Goal: Information Seeking & Learning: Learn about a topic

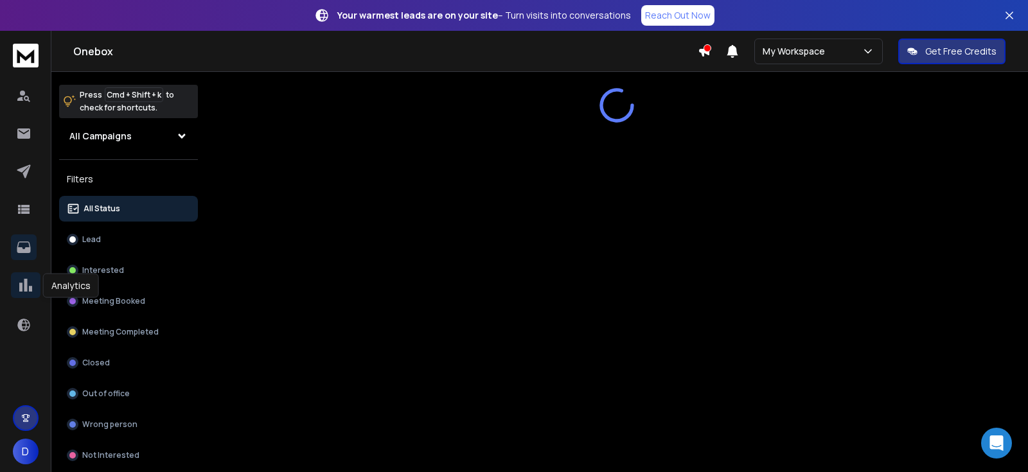
click at [24, 292] on icon at bounding box center [25, 285] width 19 height 19
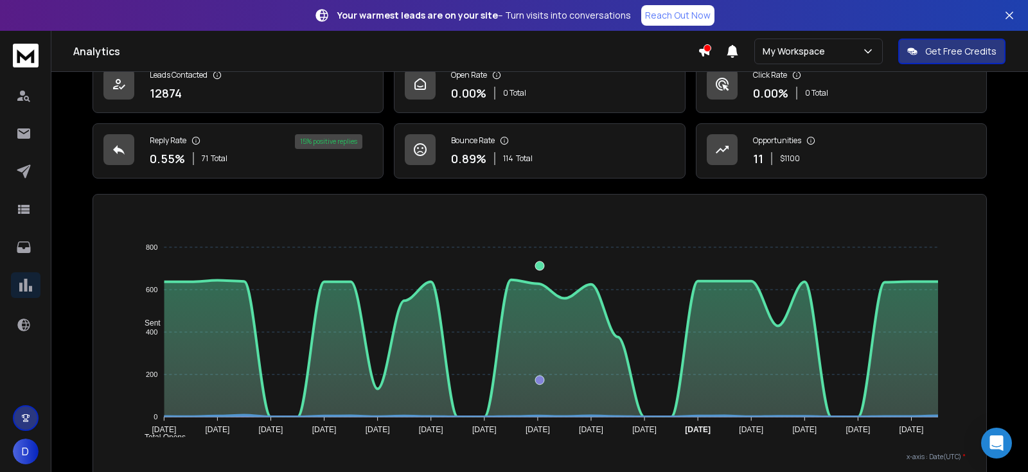
scroll to position [100, 0]
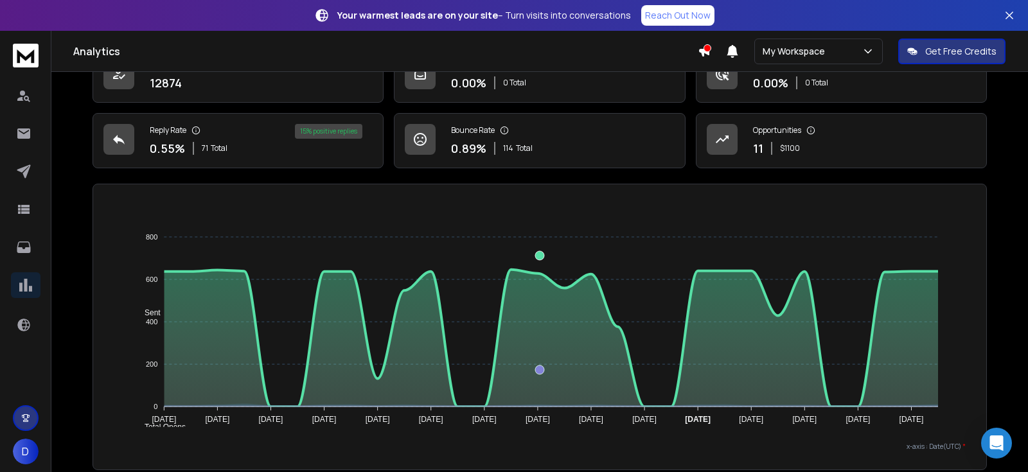
click at [161, 308] on span "Sent" at bounding box center [148, 312] width 26 height 9
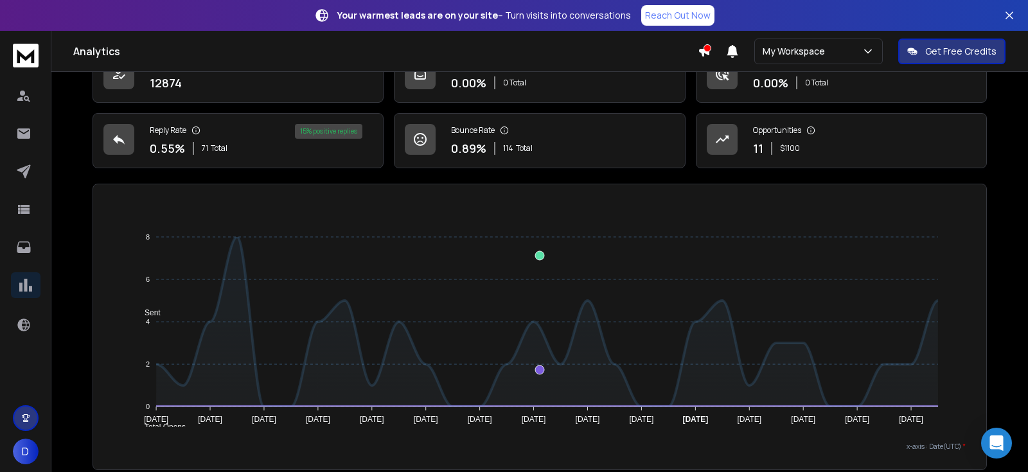
click at [186, 423] on span "Total Opens" at bounding box center [160, 427] width 51 height 9
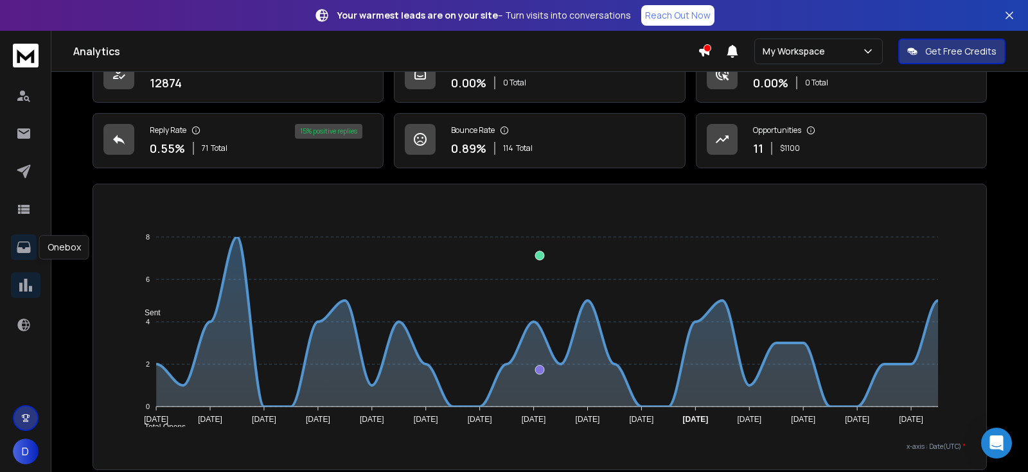
click at [19, 238] on link at bounding box center [24, 248] width 26 height 26
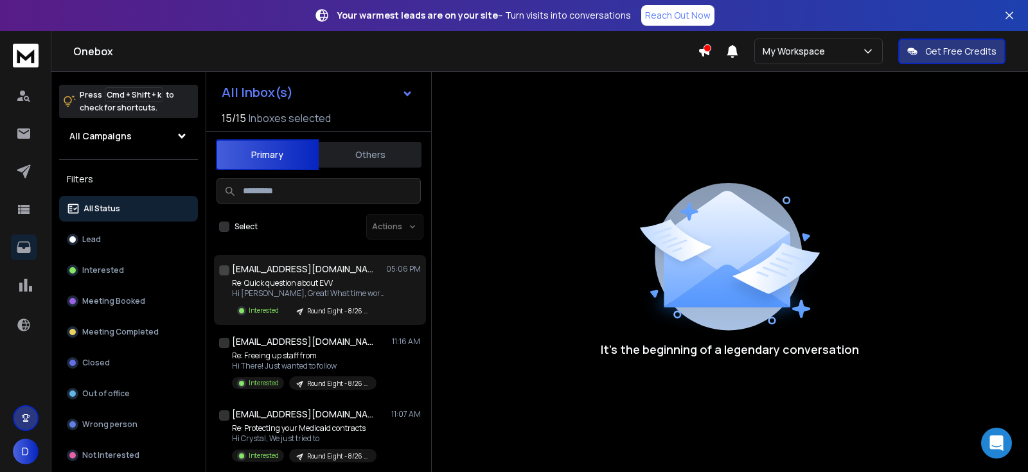
click at [261, 273] on h1 "[EMAIL_ADDRESS][DOMAIN_NAME]" at bounding box center [302, 269] width 141 height 13
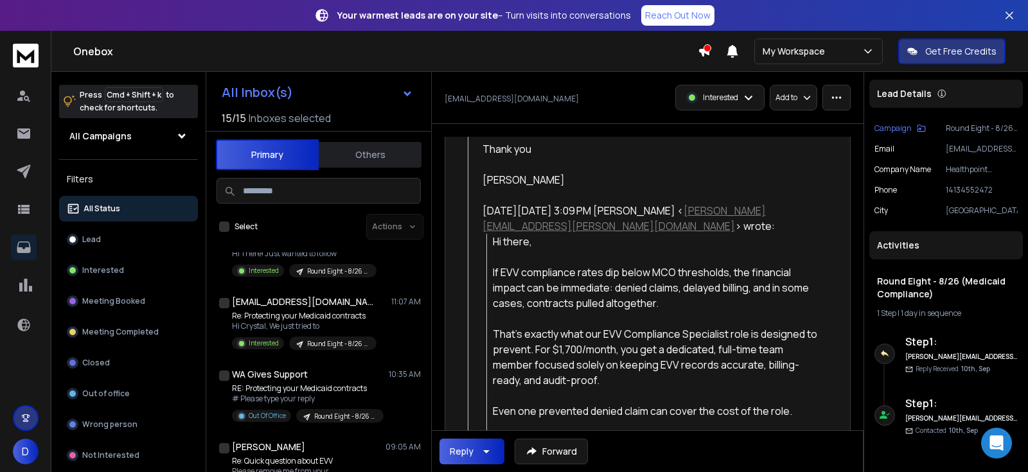
scroll to position [343, 0]
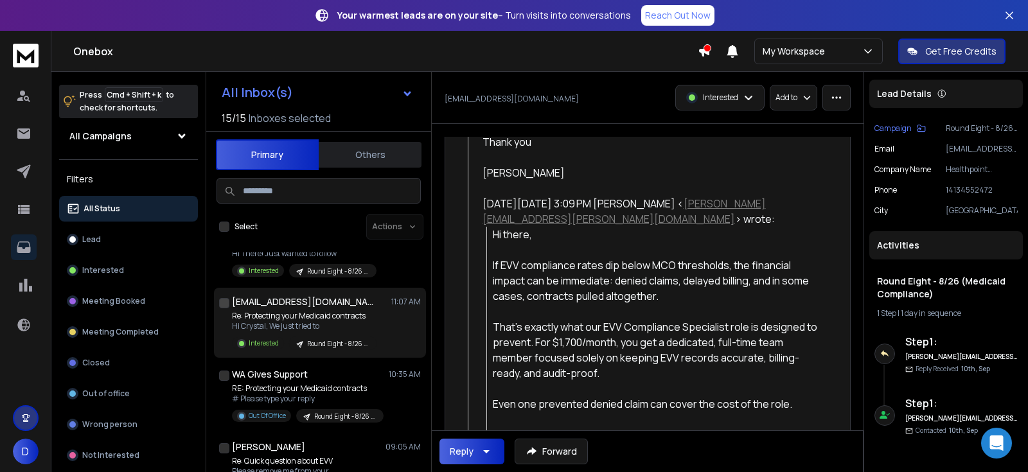
click at [298, 313] on p "Re: Protecting your Medicaid contracts" at bounding box center [304, 316] width 145 height 10
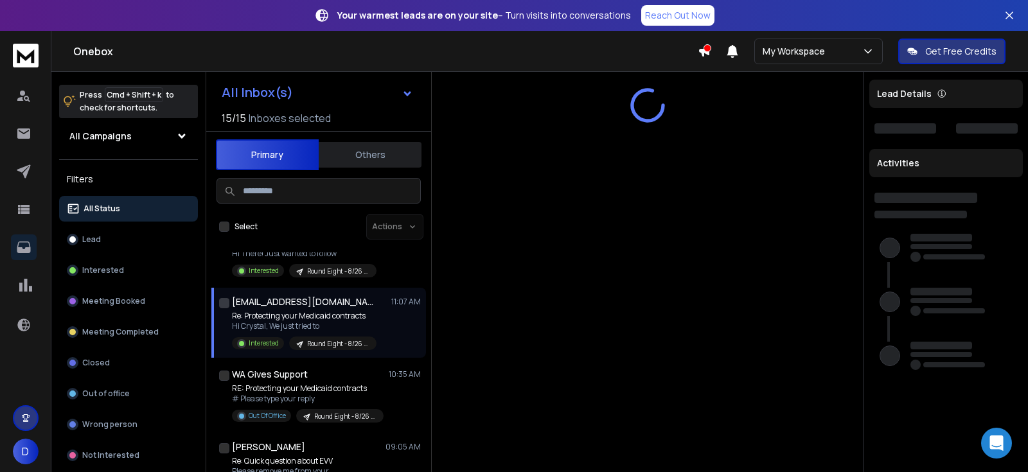
scroll to position [152, 0]
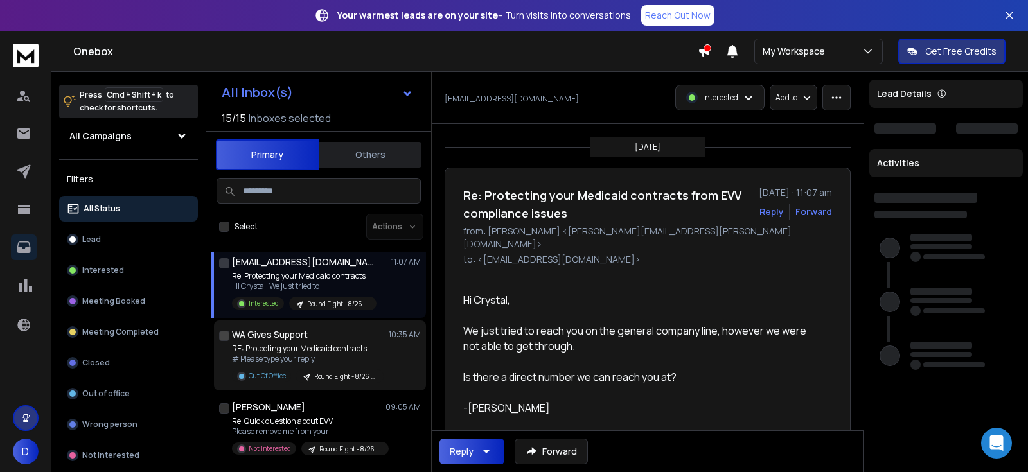
click at [290, 335] on h1 "WA Gives Support" at bounding box center [270, 334] width 76 height 13
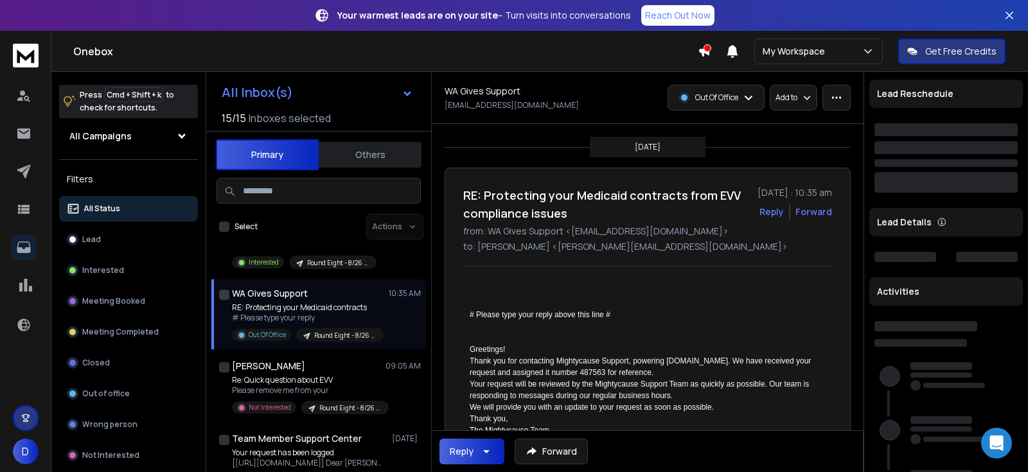
scroll to position [291, 0]
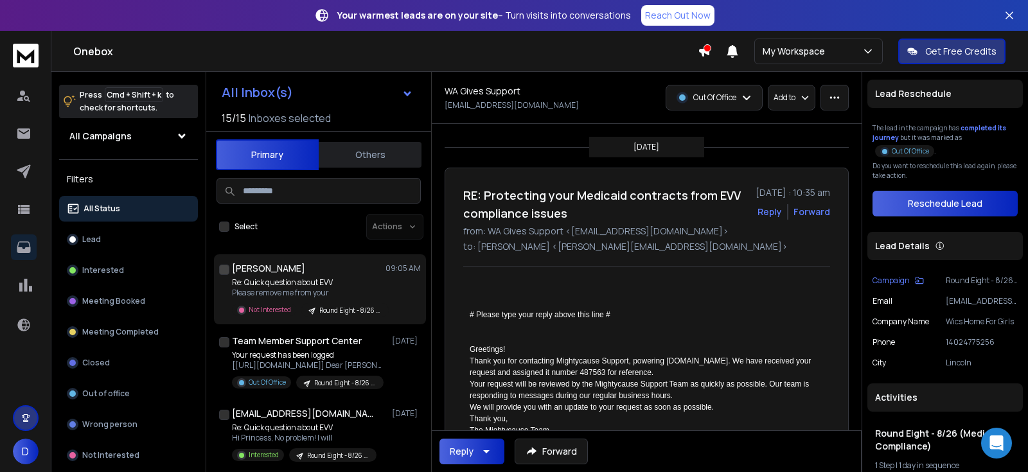
click at [310, 291] on p "Please remove me from your" at bounding box center [309, 293] width 154 height 10
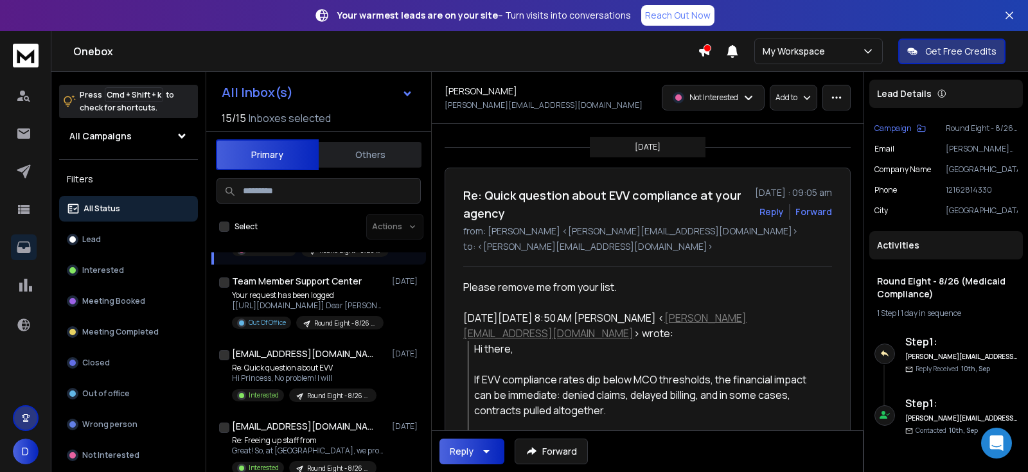
scroll to position [403, 0]
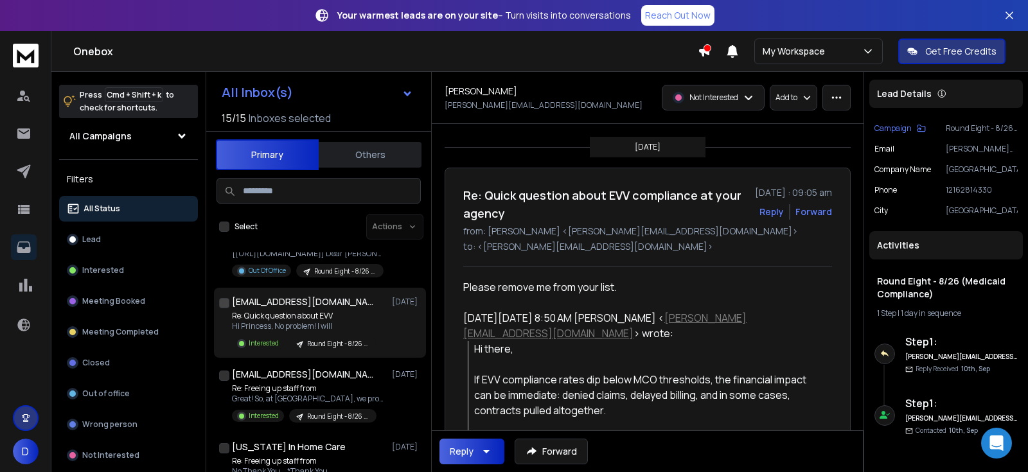
click at [300, 323] on p "Hi Princess, No problem! I will" at bounding box center [304, 326] width 145 height 10
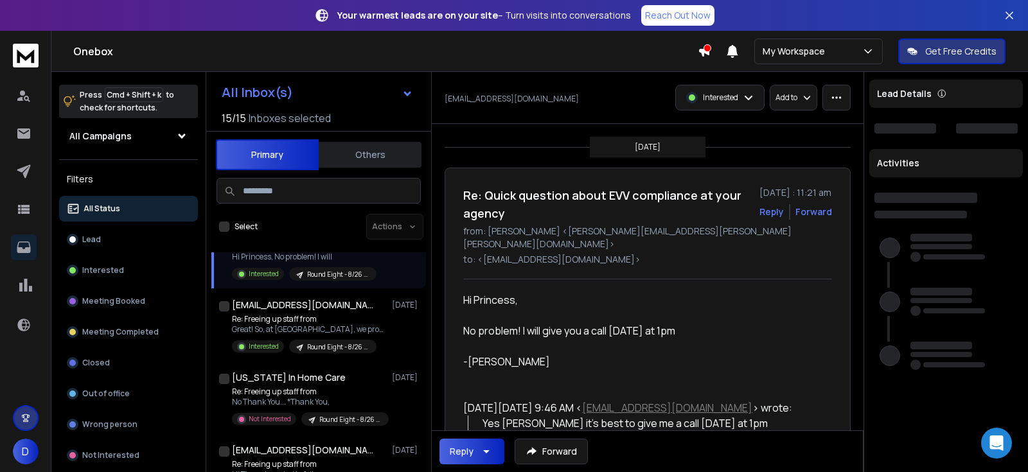
scroll to position [485, 0]
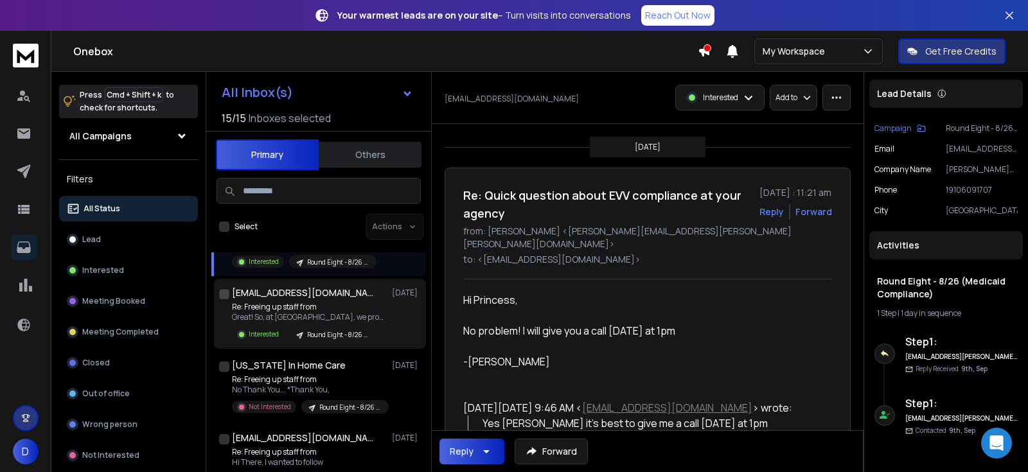
click at [307, 311] on p "Re: Freeing up staff from" at bounding box center [309, 307] width 154 height 10
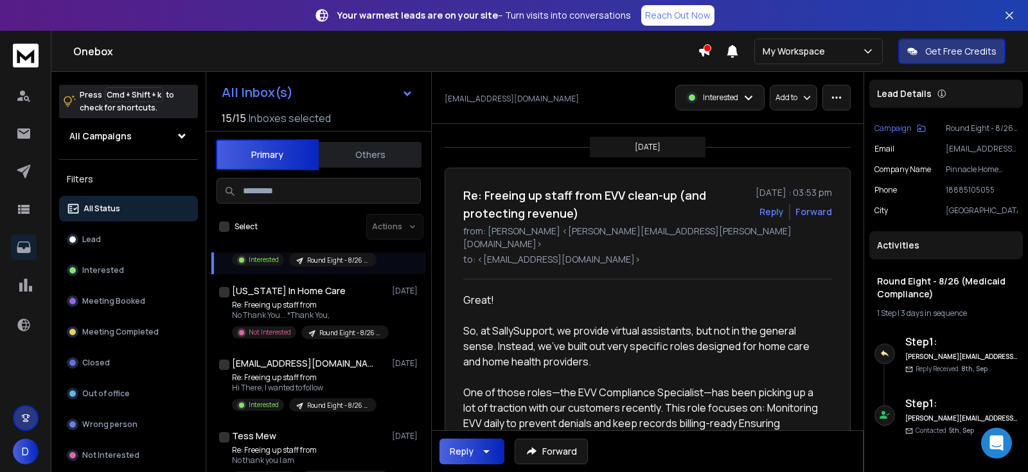
scroll to position [620, 0]
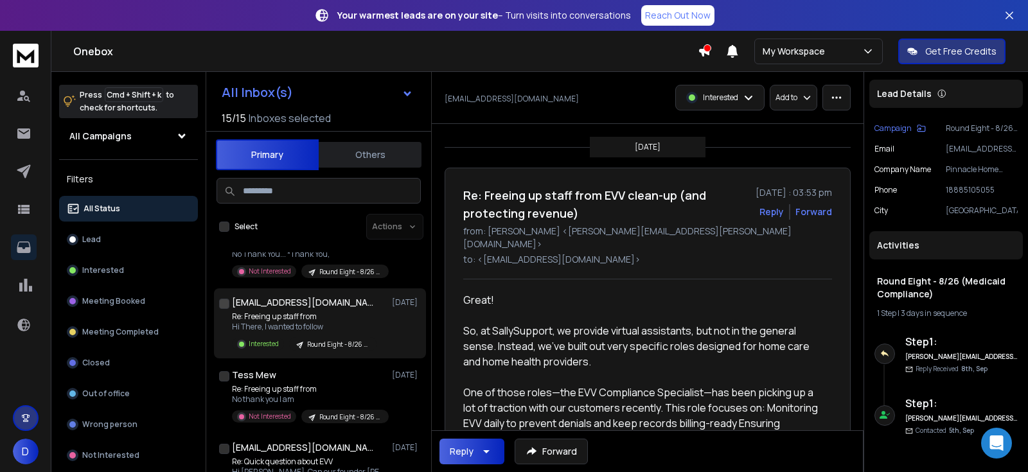
click at [303, 322] on p "Hi There, I wanted to follow" at bounding box center [304, 327] width 145 height 10
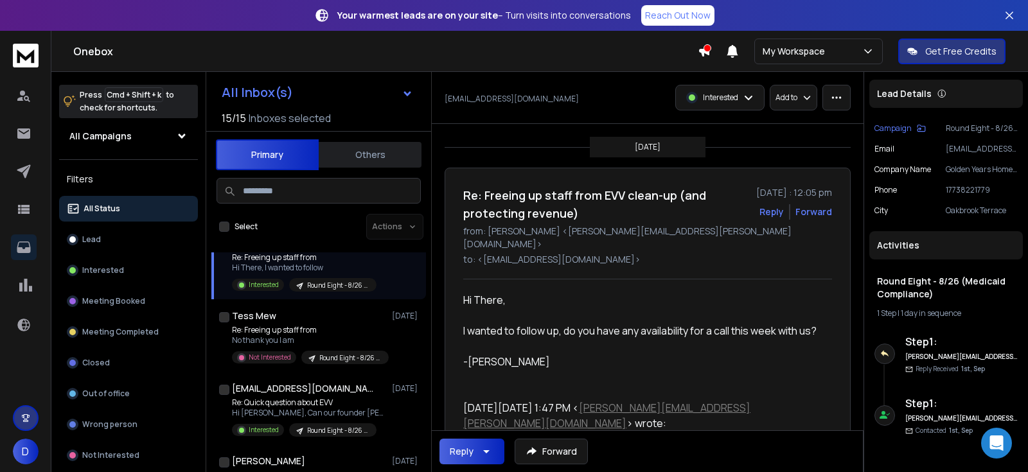
scroll to position [776, 0]
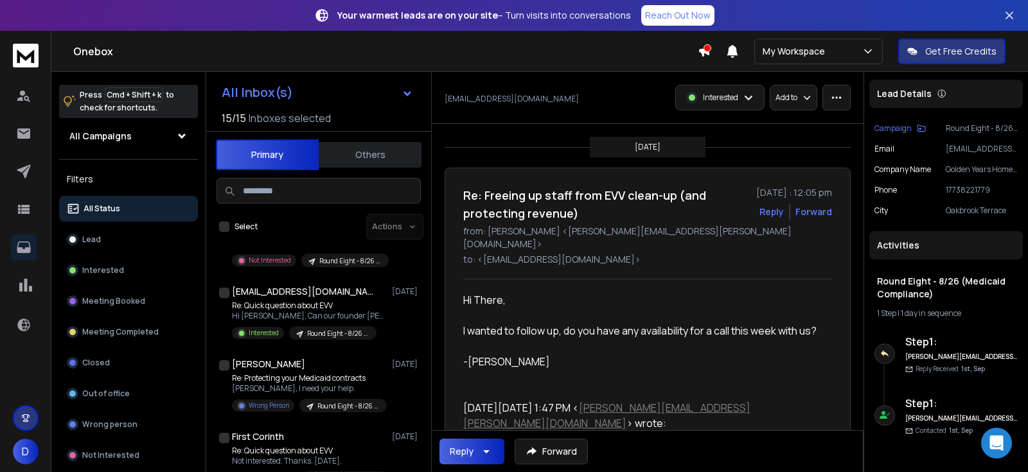
click at [303, 321] on div "Re: Quick question about EVV Hi [PERSON_NAME], Can our founder [PERSON_NAME] In…" at bounding box center [309, 320] width 154 height 39
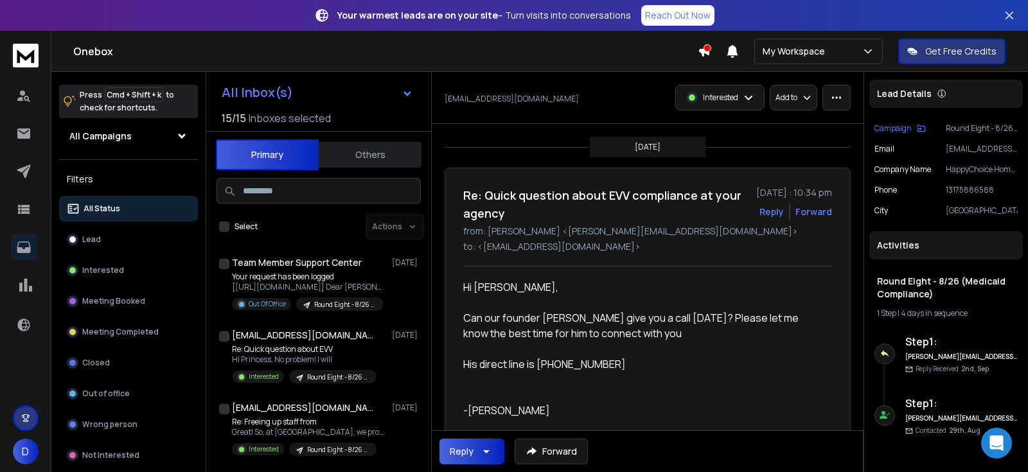
scroll to position [0, 0]
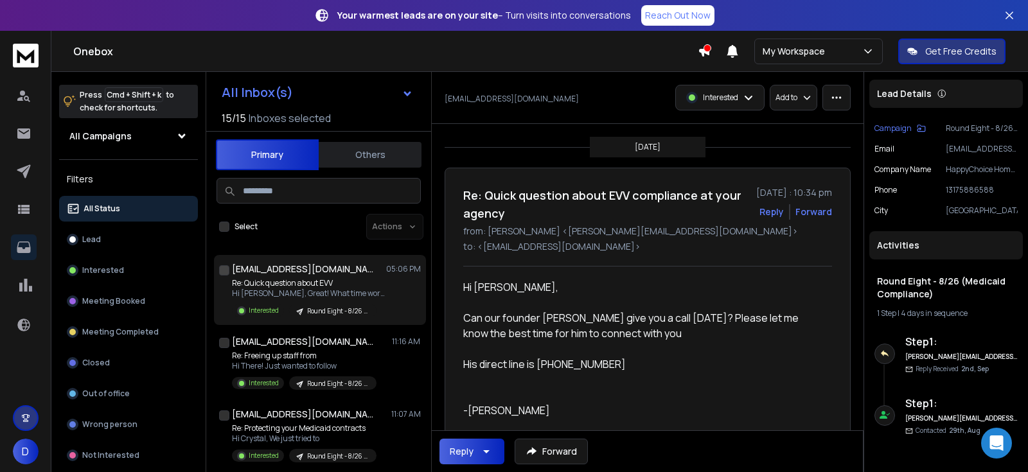
click at [319, 273] on h1 "[EMAIL_ADDRESS][DOMAIN_NAME]" at bounding box center [302, 269] width 141 height 13
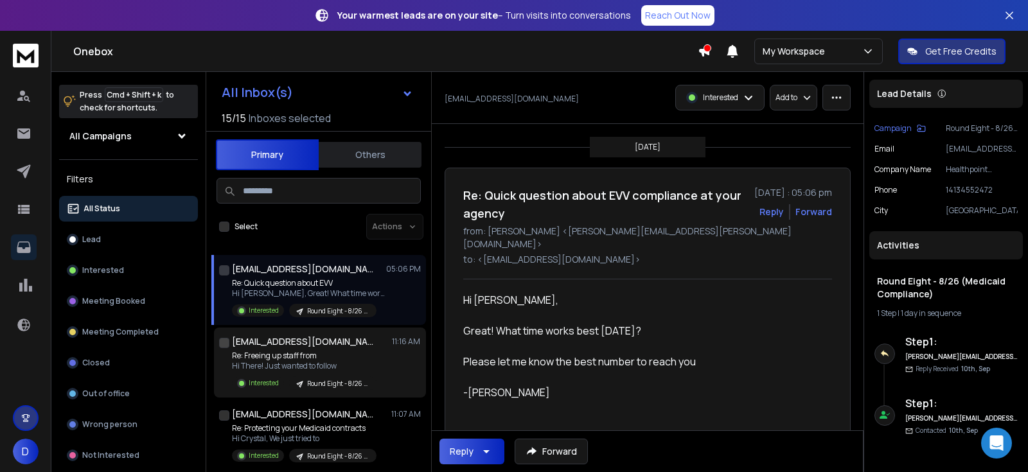
click at [305, 350] on div "[EMAIL_ADDRESS][DOMAIN_NAME] 11:16 AM Re: Freeing up staff from Hi There! Just …" at bounding box center [326, 362] width 189 height 55
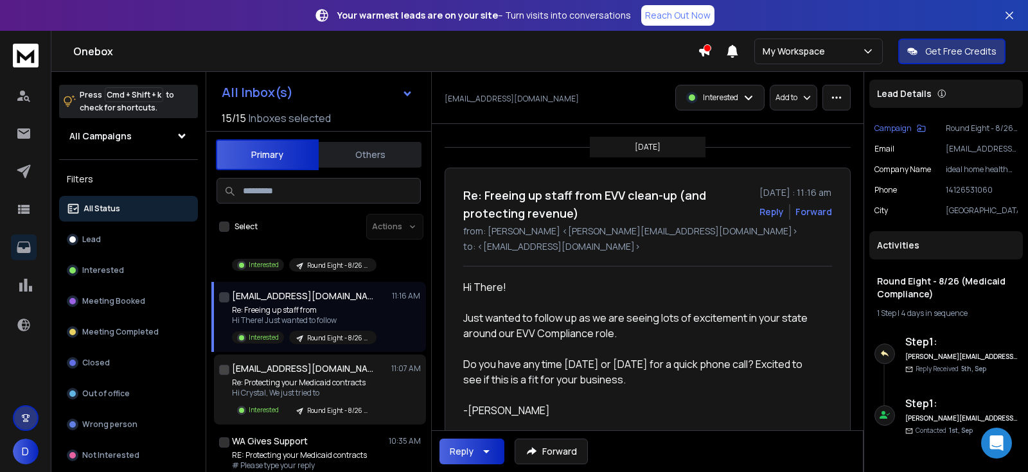
click at [292, 373] on h1 "[EMAIL_ADDRESS][DOMAIN_NAME]" at bounding box center [302, 368] width 141 height 13
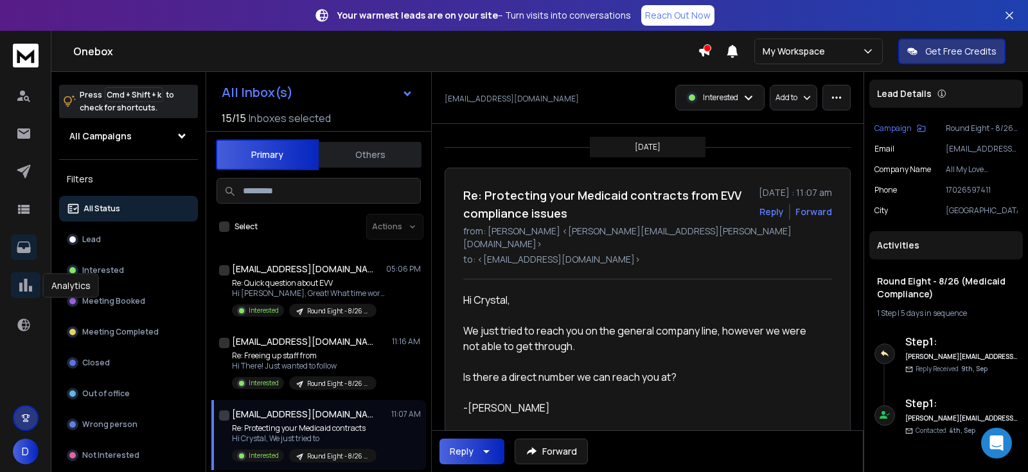
click at [19, 277] on icon at bounding box center [25, 285] width 19 height 19
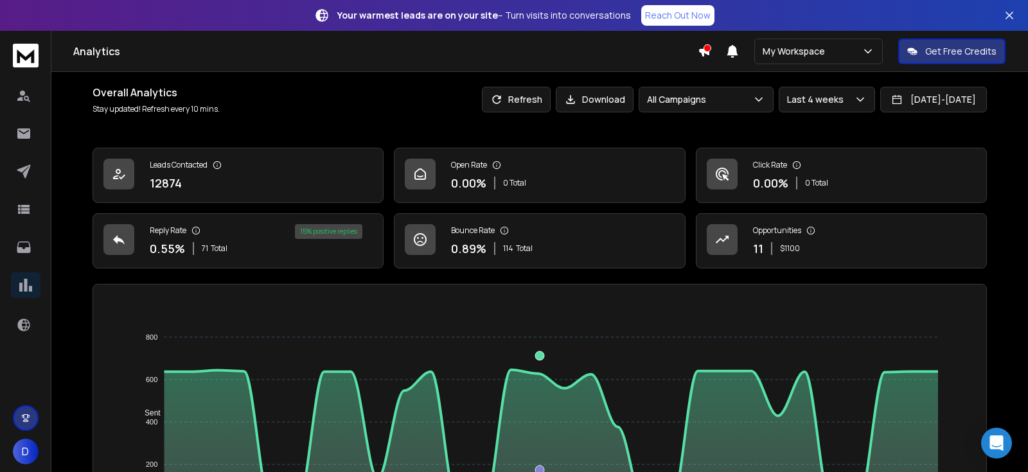
click at [149, 313] on div "Sent Total Opens Unique Opens Links Clicked Total Replies" at bounding box center [540, 361] width 810 height 112
click at [161, 409] on span "Sent" at bounding box center [148, 413] width 26 height 9
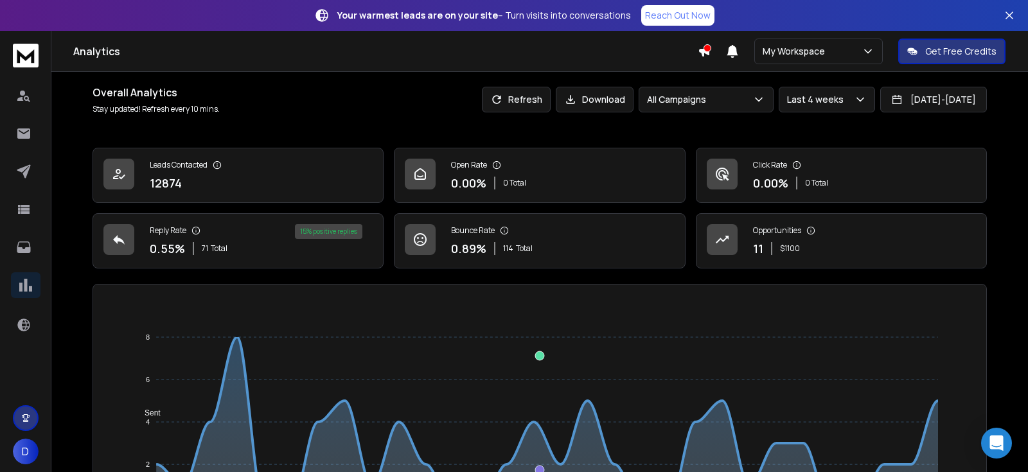
click at [169, 317] on div "Sent Total Opens Unique Opens Links Clicked Total Replies" at bounding box center [540, 361] width 810 height 112
click at [232, 316] on div "Sent Total Opens Unique Opens Links Clicked Total Replies" at bounding box center [540, 361] width 810 height 112
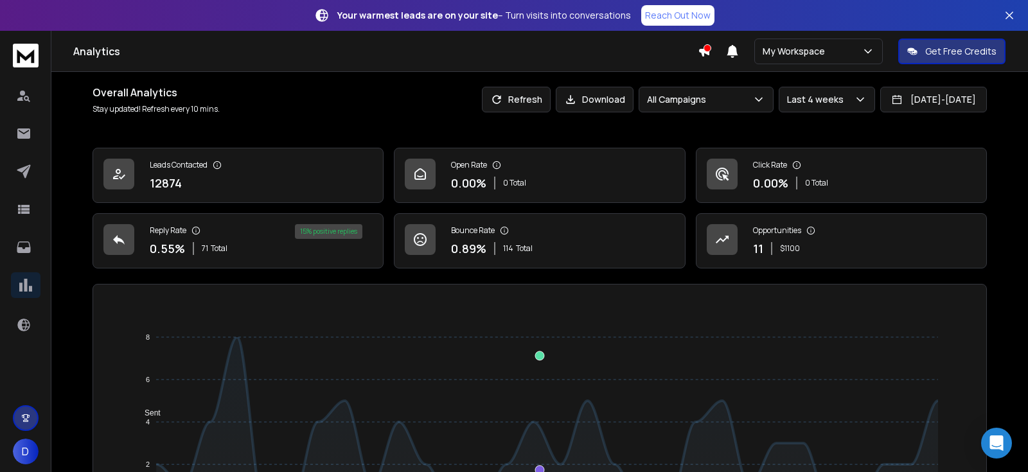
click at [159, 409] on span "Sent" at bounding box center [148, 413] width 26 height 9
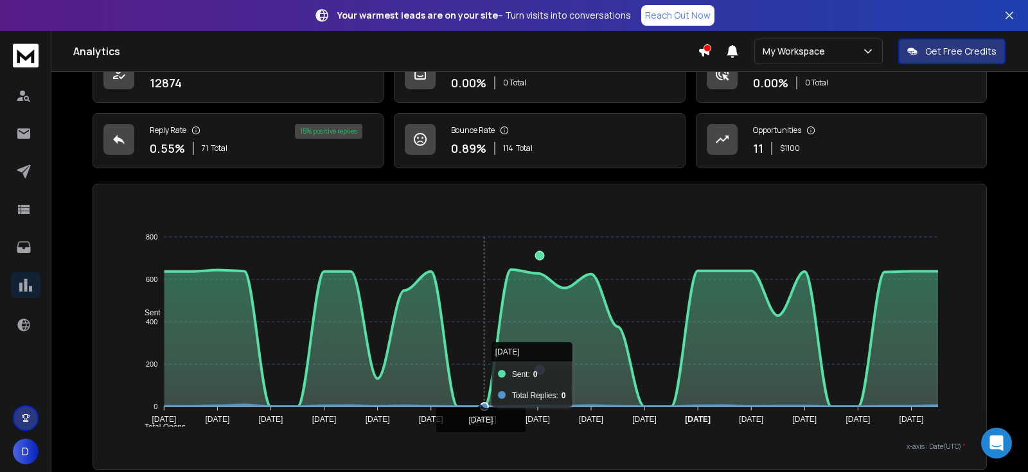
scroll to position [127, 0]
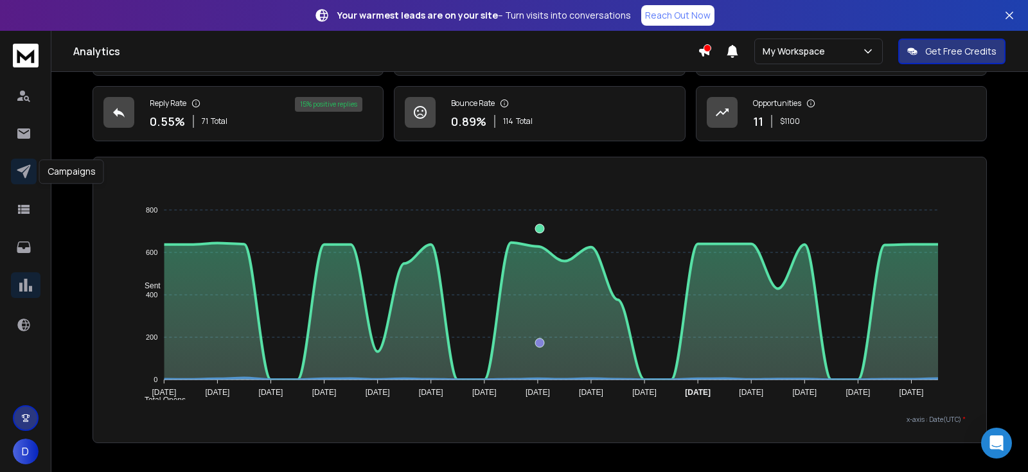
click at [21, 158] on div at bounding box center [26, 213] width 30 height 260
click at [21, 161] on link at bounding box center [24, 172] width 26 height 26
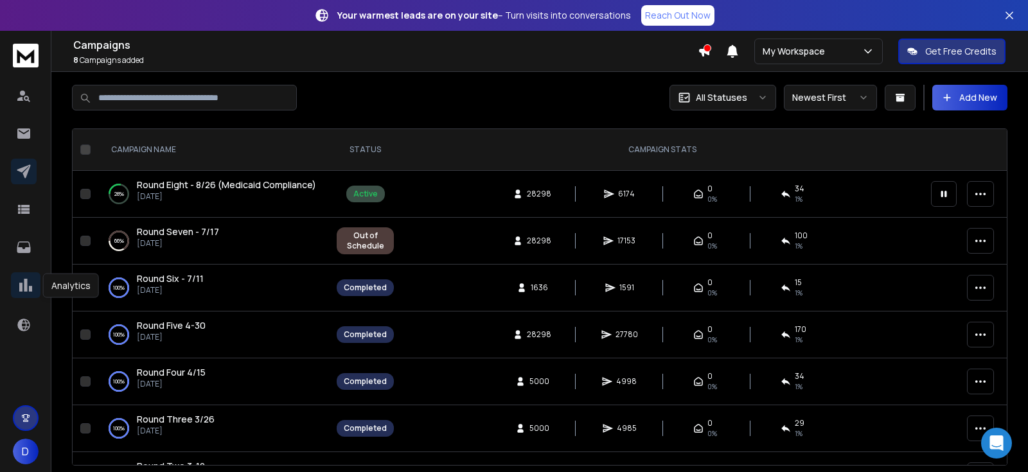
click at [24, 288] on icon at bounding box center [25, 285] width 13 height 13
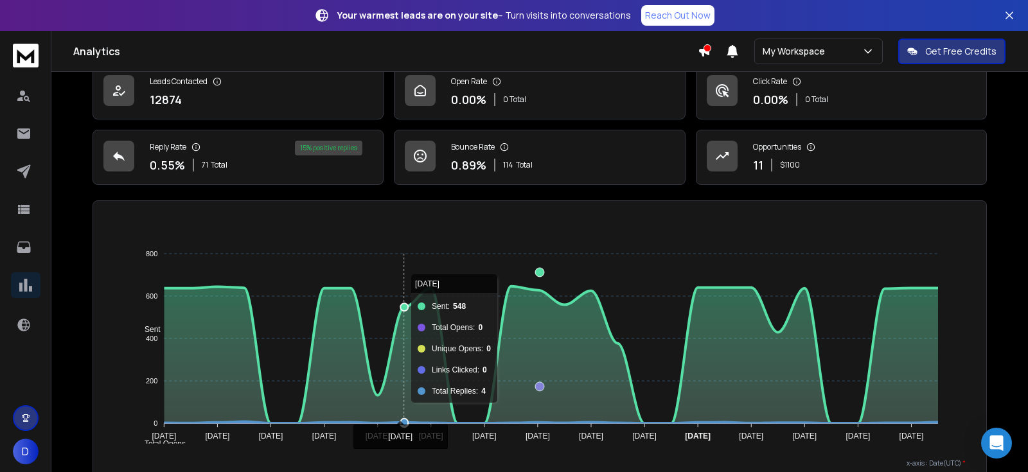
scroll to position [59, 0]
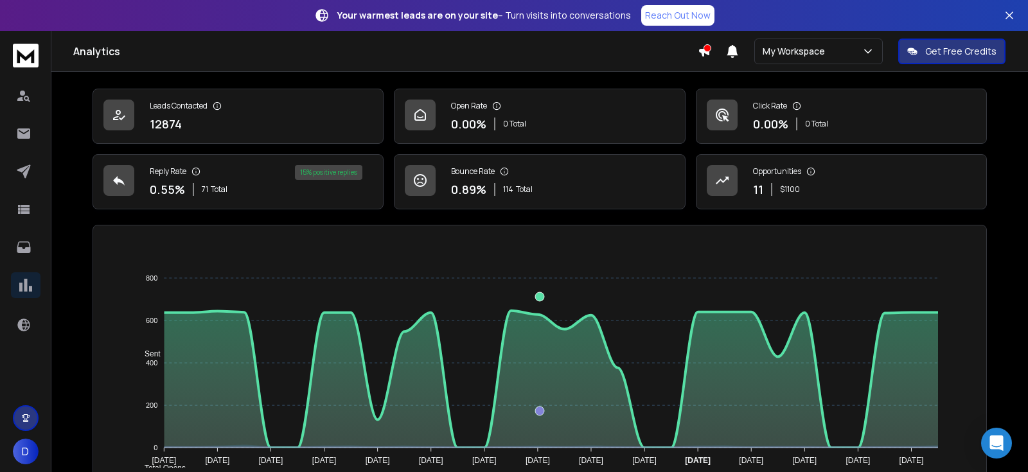
click at [161, 350] on span "Sent" at bounding box center [148, 354] width 26 height 9
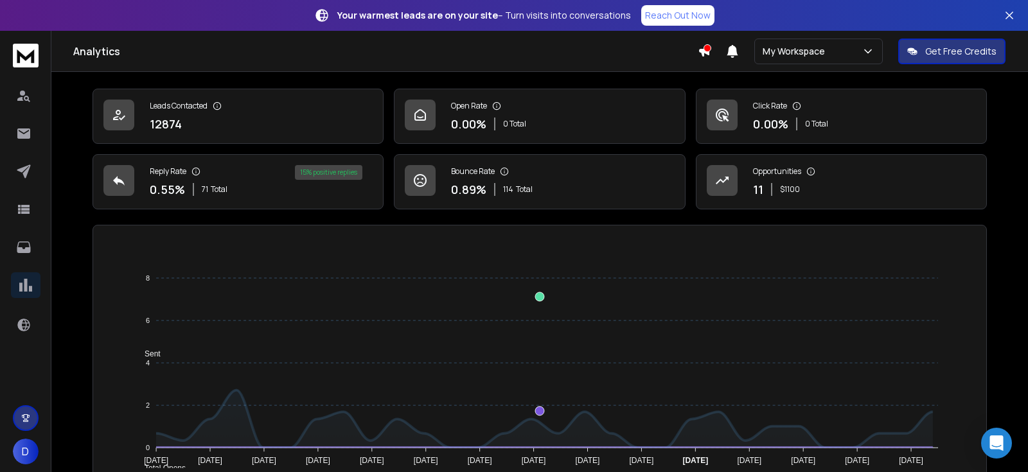
click at [186, 464] on span "Total Opens" at bounding box center [160, 468] width 51 height 9
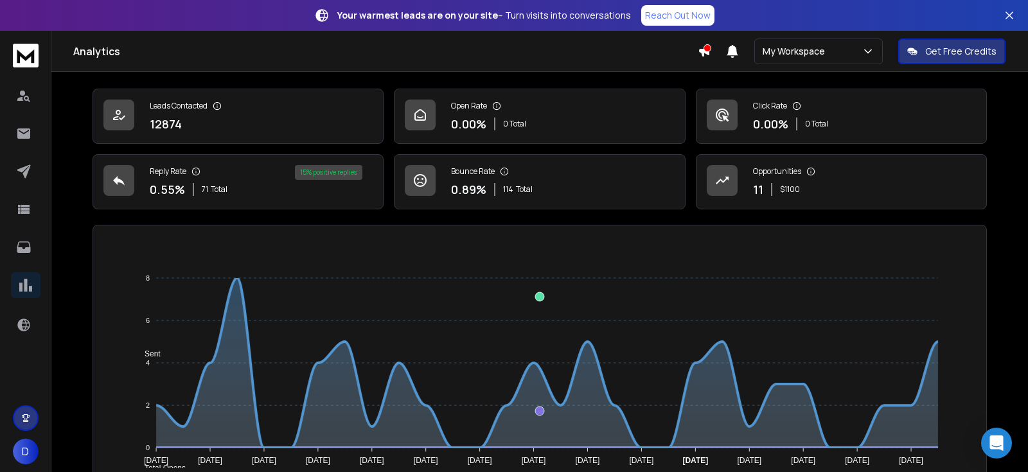
click at [298, 246] on div "Sent Total Opens Unique Opens Links Clicked Total Replies" at bounding box center [540, 302] width 810 height 112
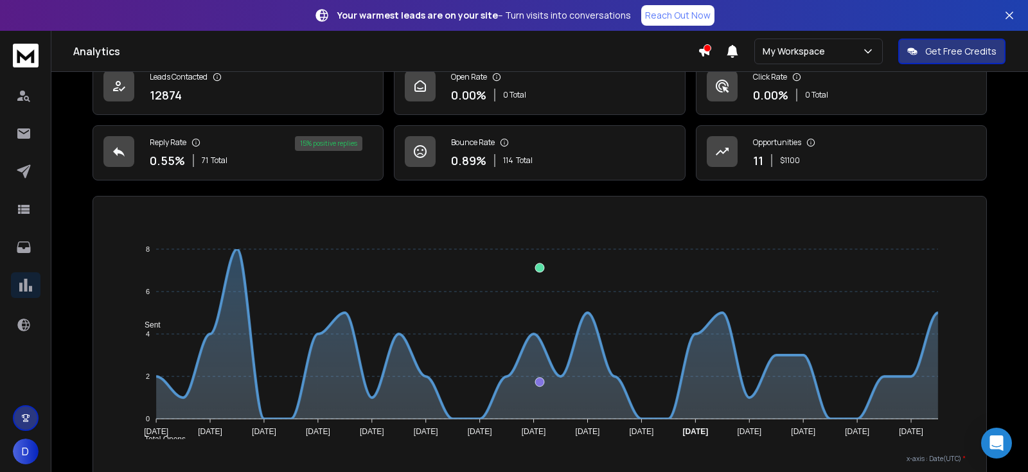
scroll to position [93, 0]
